Goal: Communication & Community: Answer question/provide support

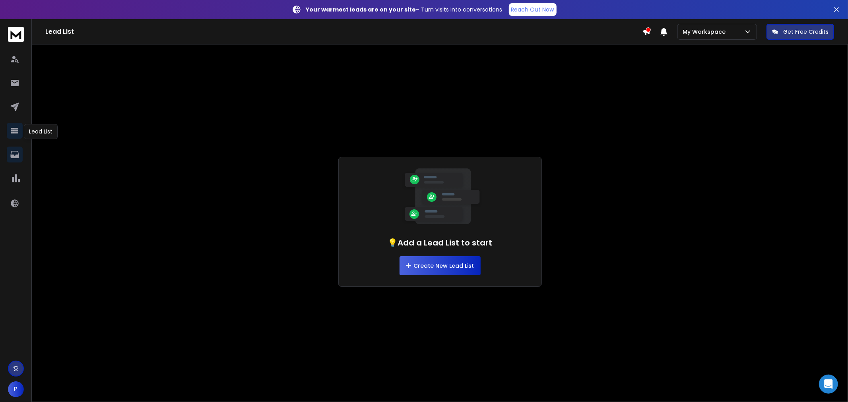
click at [18, 155] on icon at bounding box center [15, 155] width 10 height 10
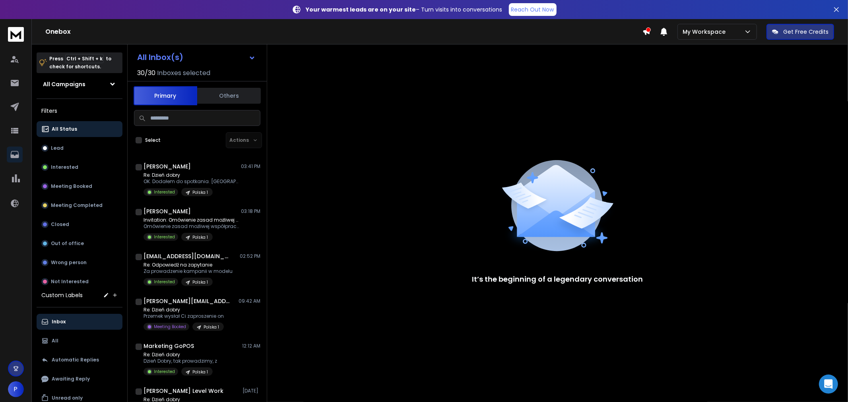
click at [221, 94] on button "Others" at bounding box center [229, 95] width 64 height 17
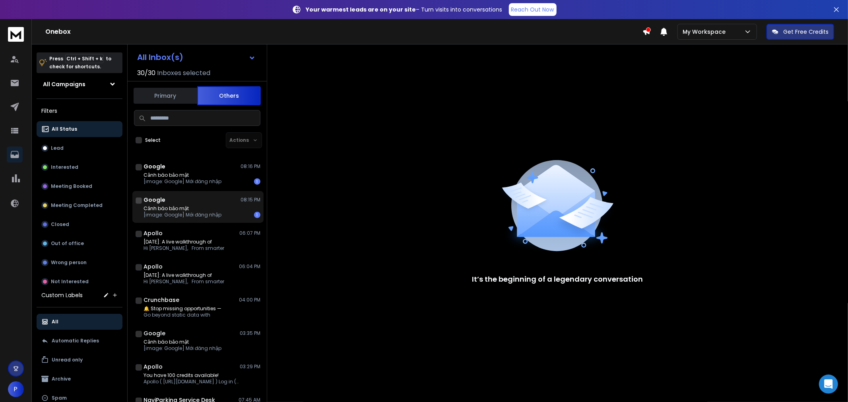
click at [185, 214] on p "[image: Google] Mới đăng nhập" at bounding box center [183, 215] width 78 height 6
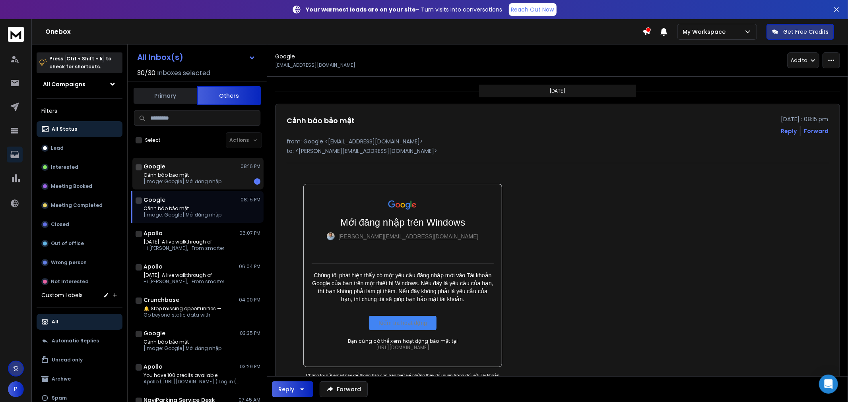
click at [181, 168] on div "Google 08:16 PM" at bounding box center [202, 167] width 117 height 8
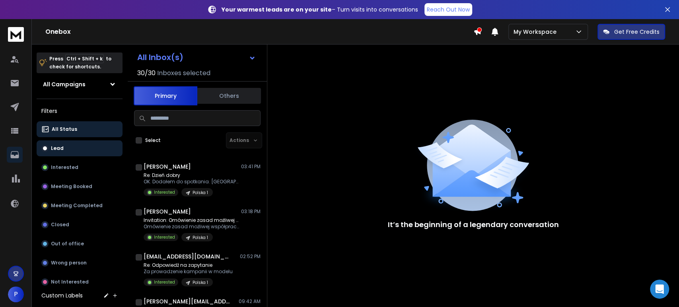
click at [55, 143] on button "Lead" at bounding box center [80, 148] width 86 height 16
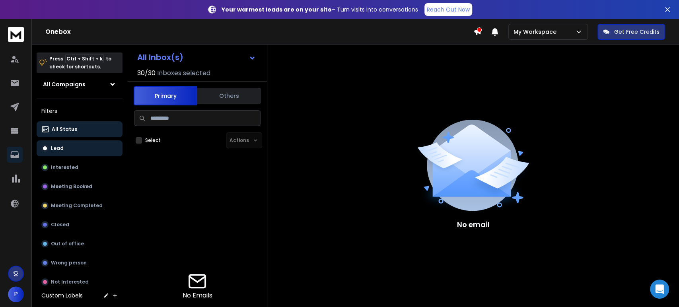
click at [75, 130] on button "All Status" at bounding box center [80, 129] width 86 height 16
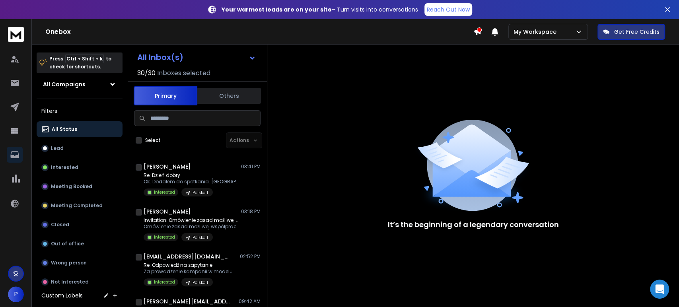
click at [219, 95] on button "Others" at bounding box center [229, 95] width 64 height 17
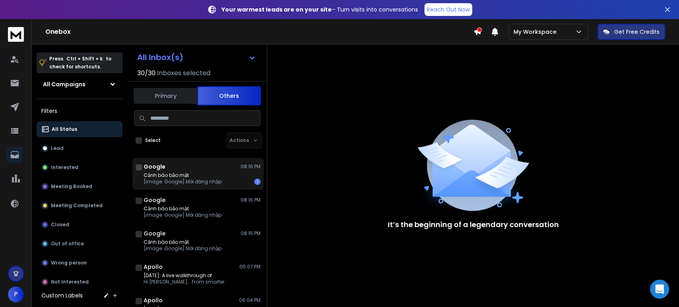
click at [203, 175] on p "Cảnh báo bảo mật" at bounding box center [183, 175] width 78 height 6
